Goal: Task Accomplishment & Management: Manage account settings

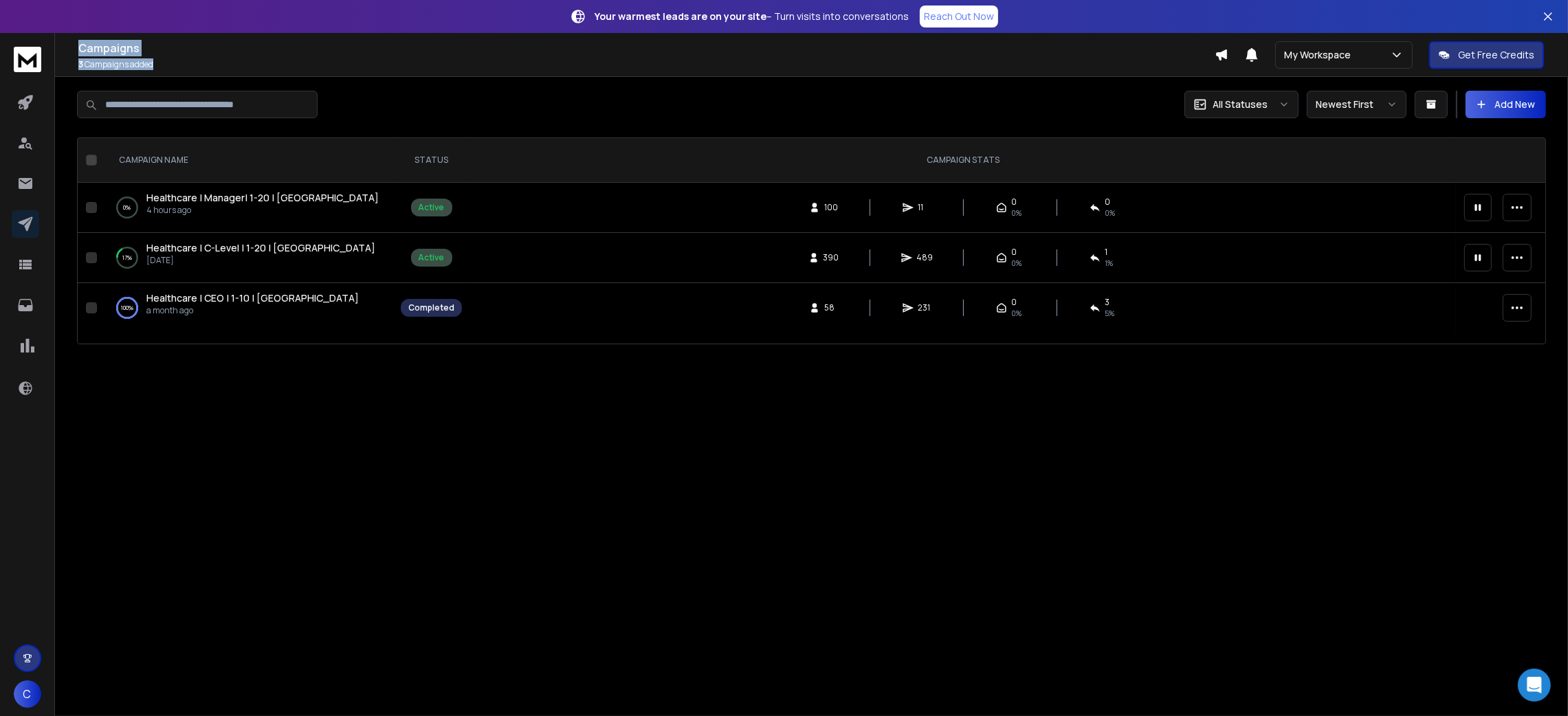
drag, startPoint x: 162, startPoint y: 59, endPoint x: 69, endPoint y: 35, distance: 96.0
click at [69, 35] on div "Campaigns 3 Campaigns added My Workspace Get Free Credits" at bounding box center [784, 55] width 1568 height 44
click at [790, 511] on div "Campaigns 3 Campaigns Added All Statuses Newest First Add New CAMPAIGN NAME STA…" at bounding box center [811, 449] width 1469 height 716
click at [696, 515] on div "Campaigns 3 Campaigns Added All Statuses Newest First Add New CAMPAIGN NAME STA…" at bounding box center [811, 449] width 1469 height 716
click at [684, 213] on div "100 11 0 0% 0 0 %" at bounding box center [963, 207] width 969 height 22
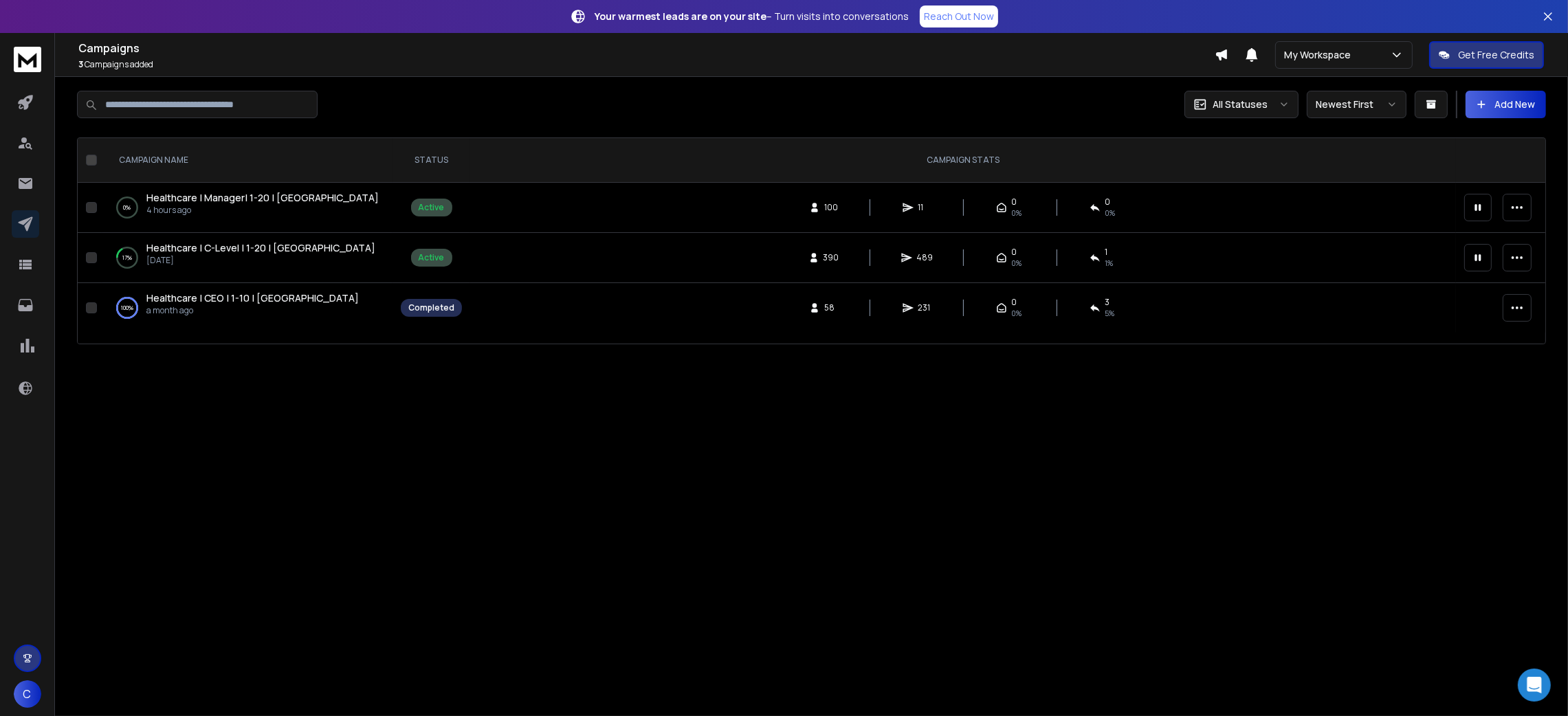
click at [258, 202] on span "Healthcare | Manager| 1-20 | [GEOGRAPHIC_DATA]" at bounding box center [262, 197] width 232 height 13
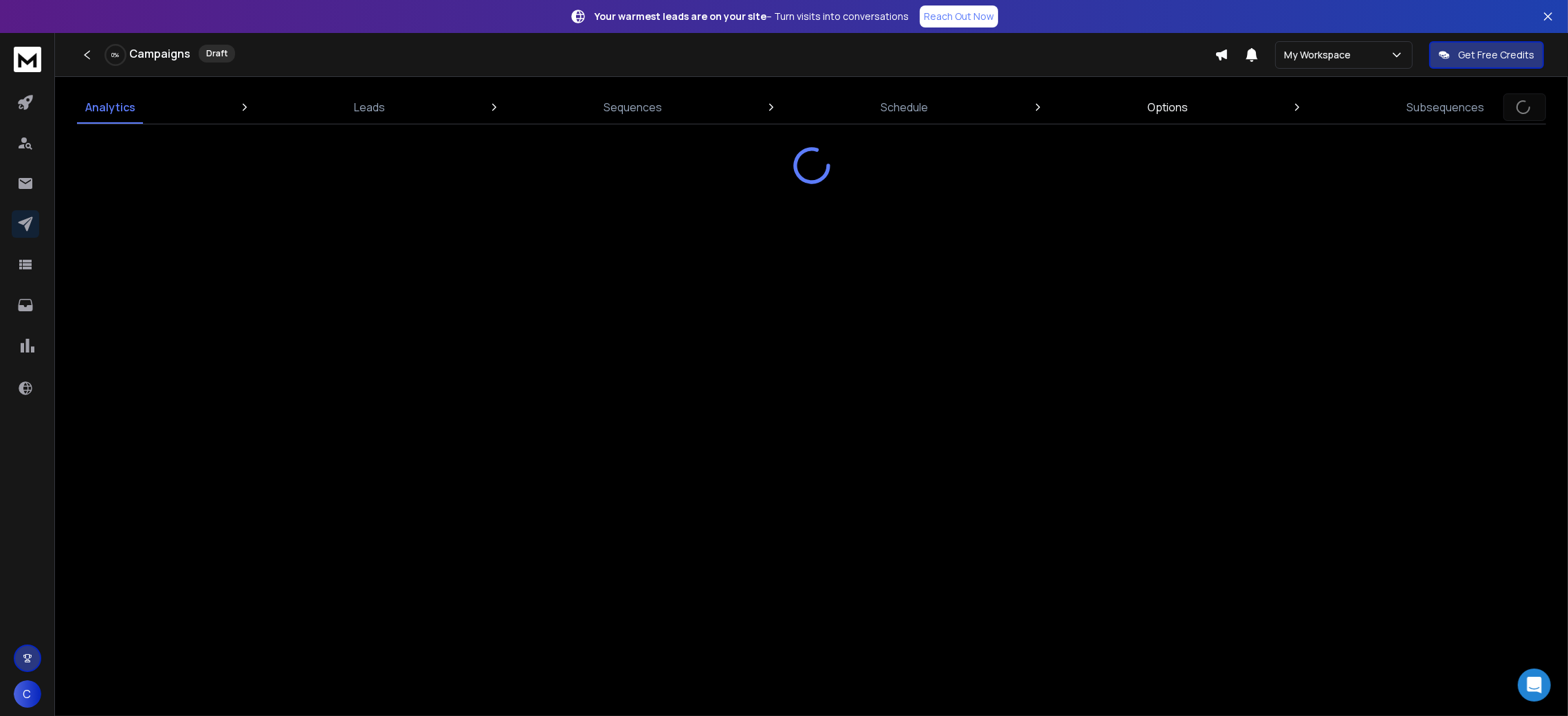
click at [1148, 104] on p "Options" at bounding box center [1167, 107] width 40 height 17
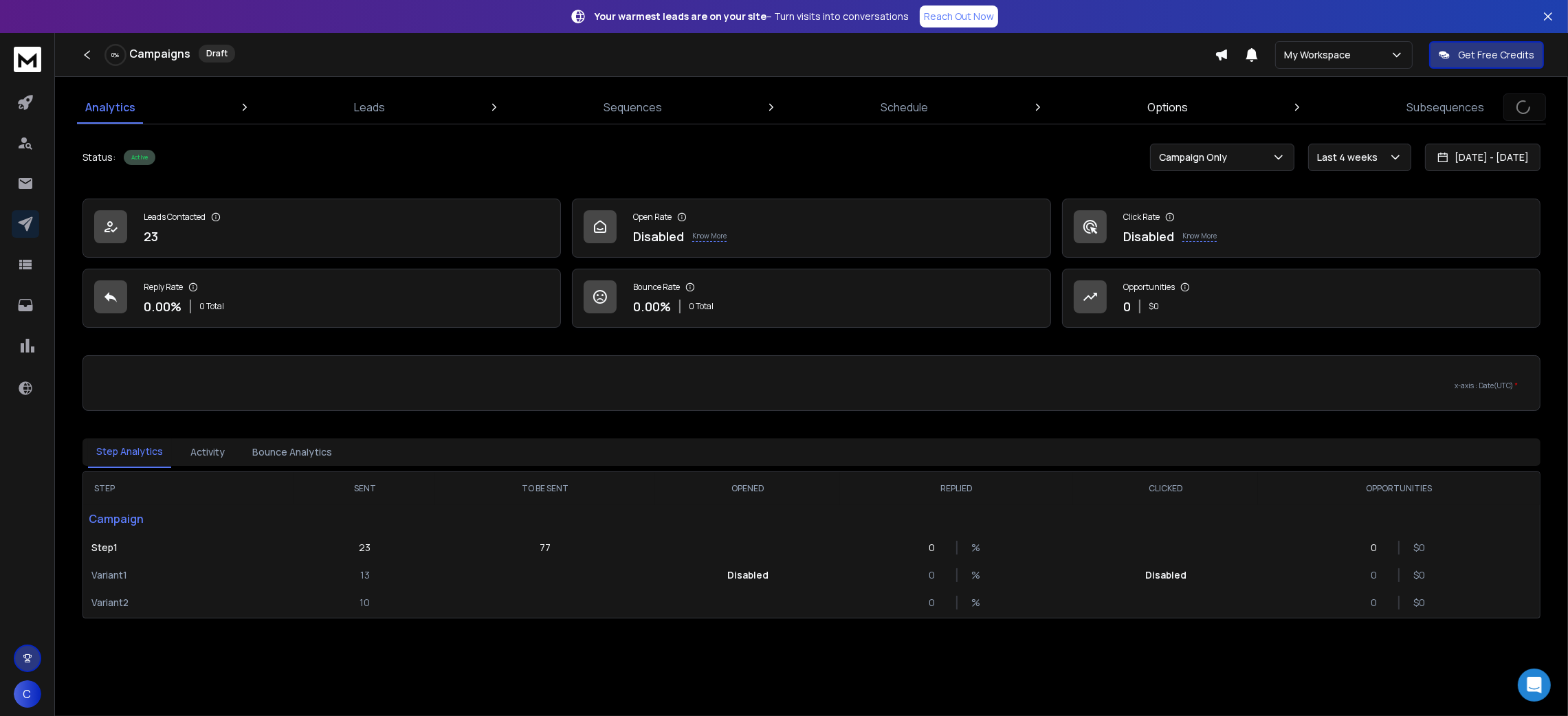
click at [1148, 104] on p "Options" at bounding box center [1167, 107] width 40 height 17
click at [1162, 104] on p "Options" at bounding box center [1167, 107] width 40 height 17
click at [1156, 95] on link "Options" at bounding box center [1167, 107] width 57 height 33
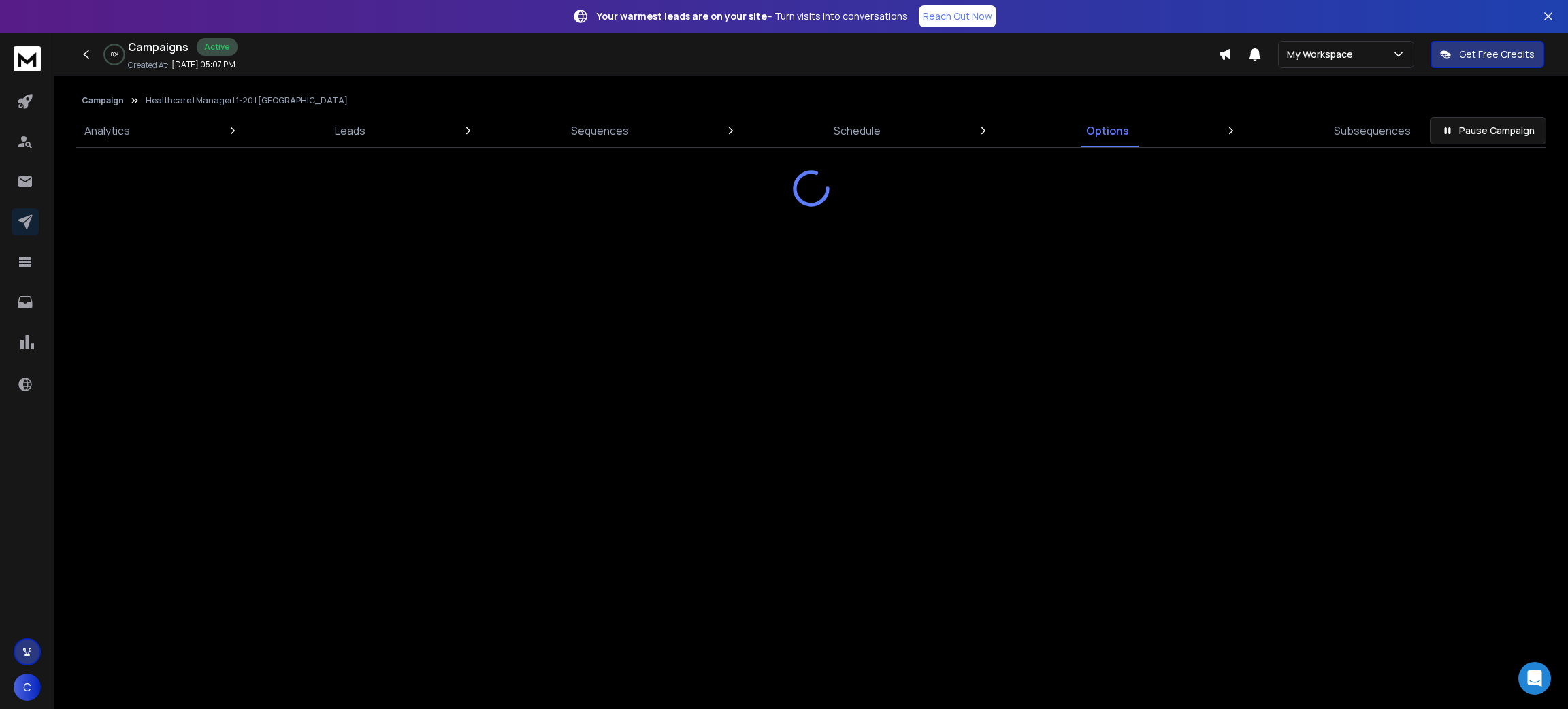
select select "*"
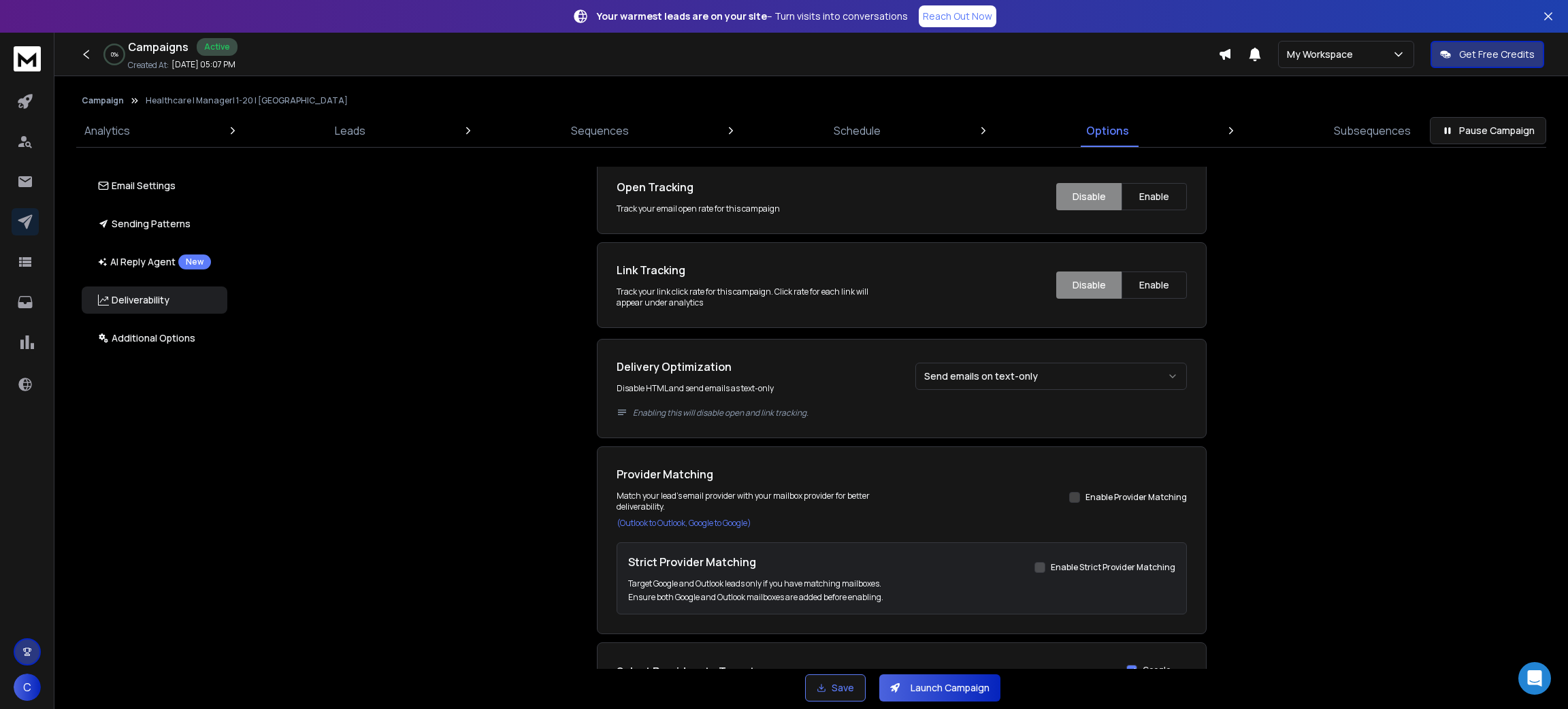
scroll to position [1553, 0]
click at [938, 375] on button "Send emails on text-only" at bounding box center [1051, 375] width 272 height 27
click at [974, 337] on div "Email Accounts Accounts to Use Select one or more accounts to send emails from …" at bounding box center [902, 128] width 610 height 3027
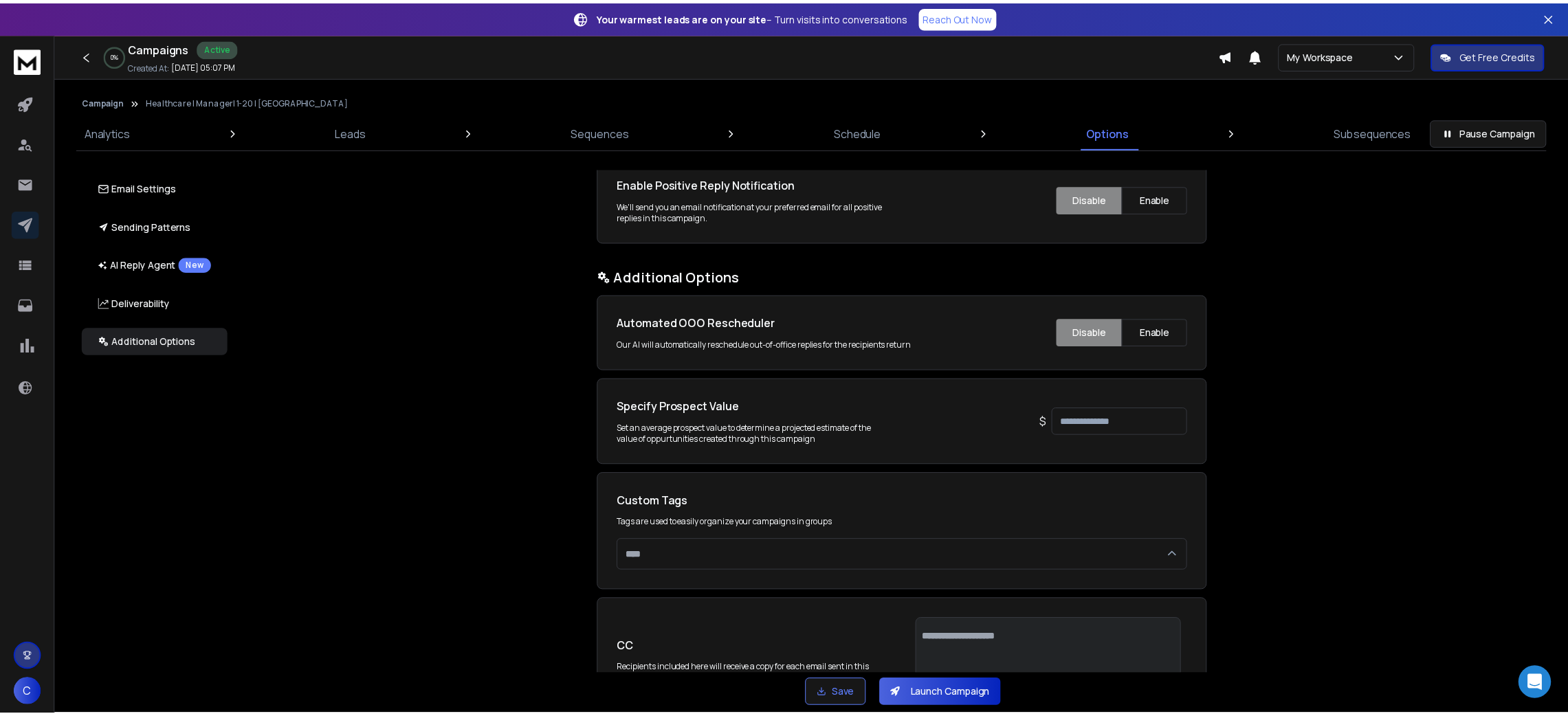
scroll to position [2360, 0]
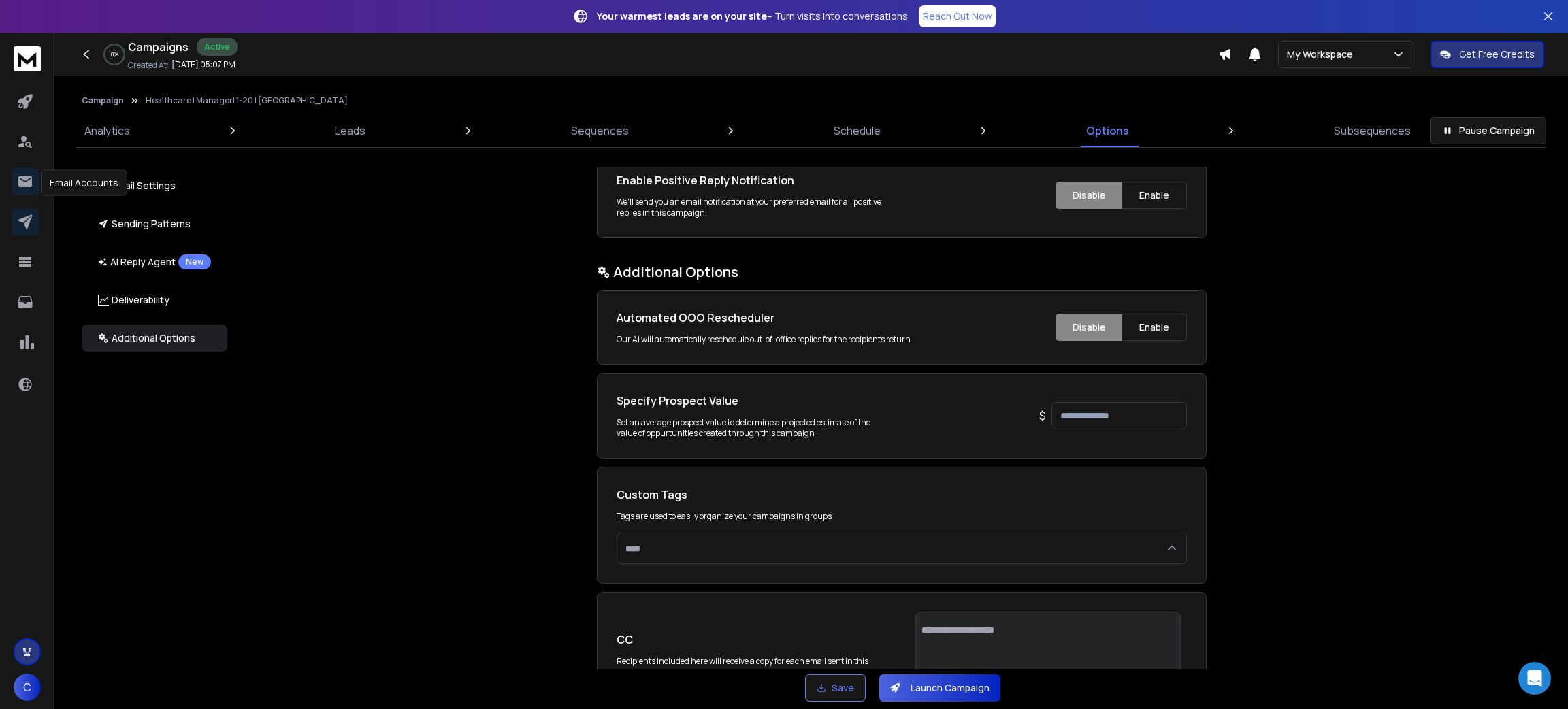
click at [23, 183] on icon at bounding box center [25, 181] width 14 height 11
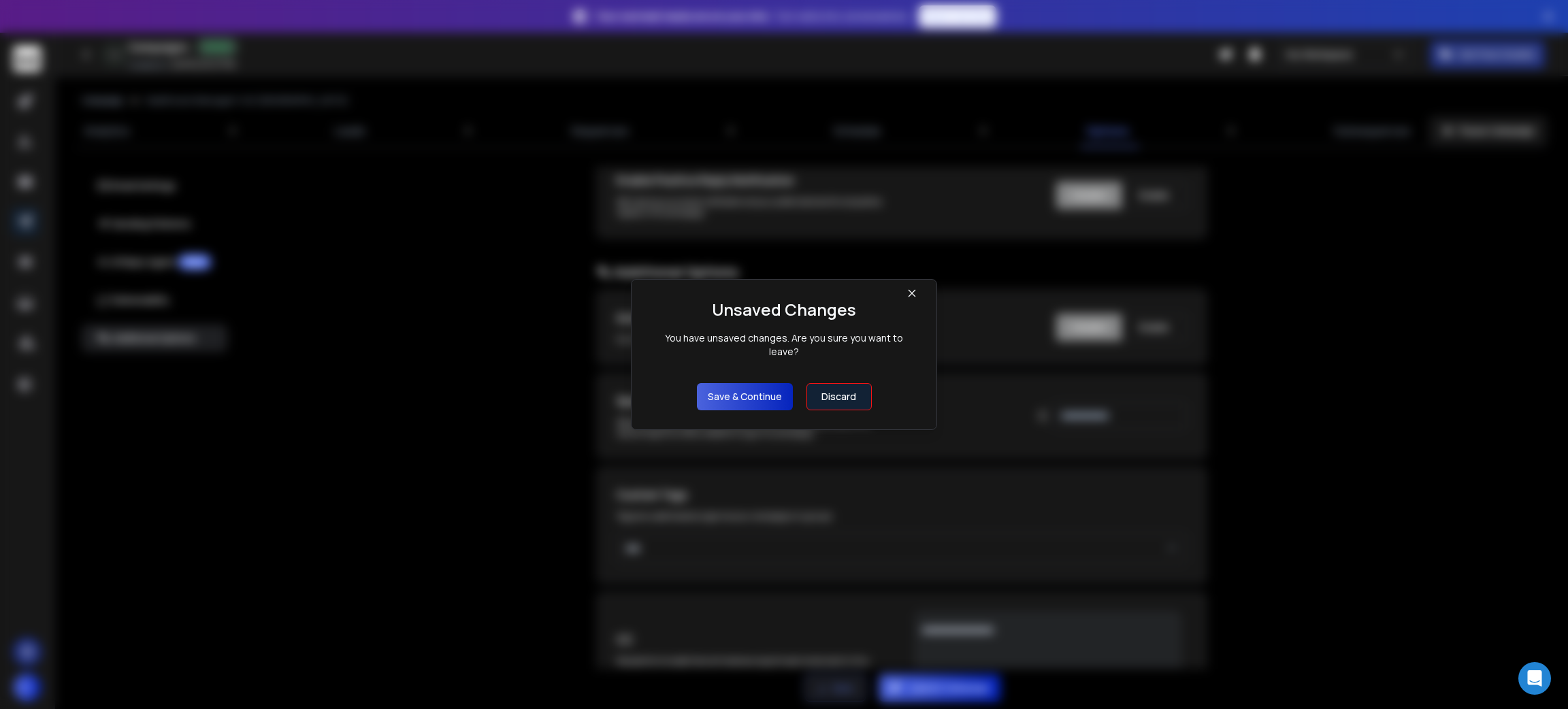
click at [710, 388] on button "Save & Continue" at bounding box center [745, 397] width 96 height 27
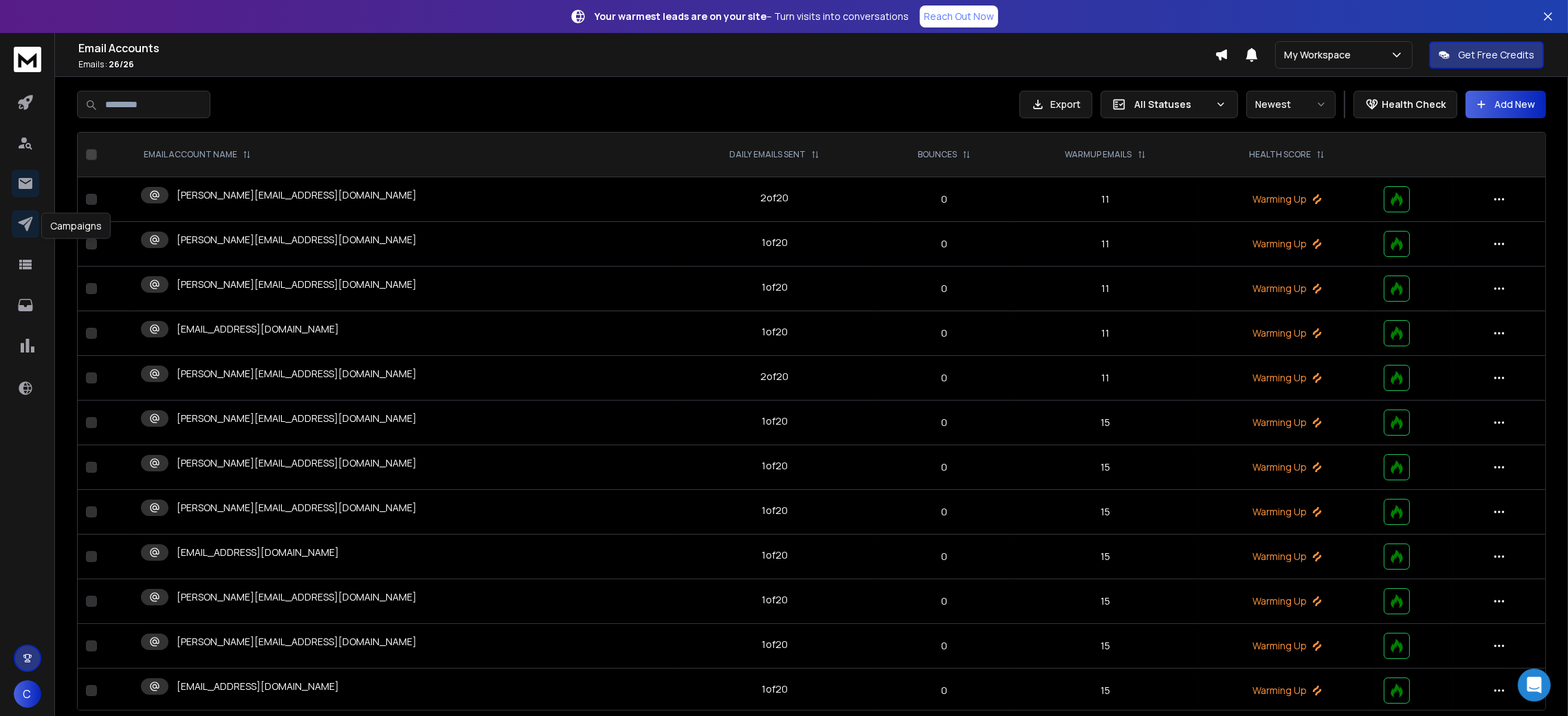
click at [17, 229] on icon at bounding box center [25, 224] width 17 height 17
